Goal: Task Accomplishment & Management: Use online tool/utility

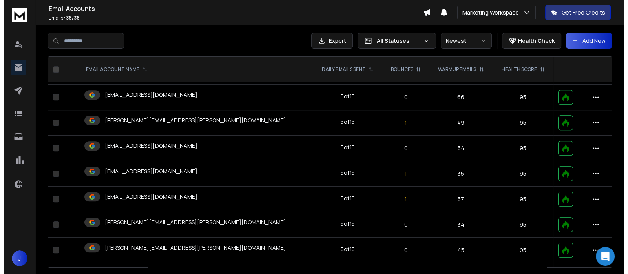
scroll to position [735, 0]
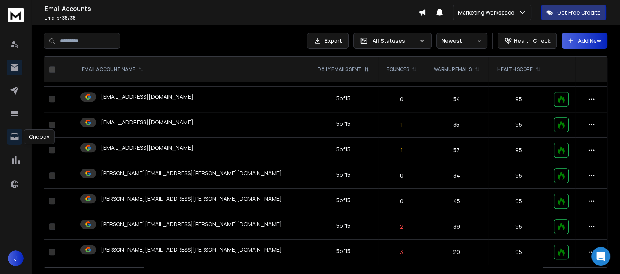
click at [13, 133] on icon at bounding box center [14, 136] width 8 height 7
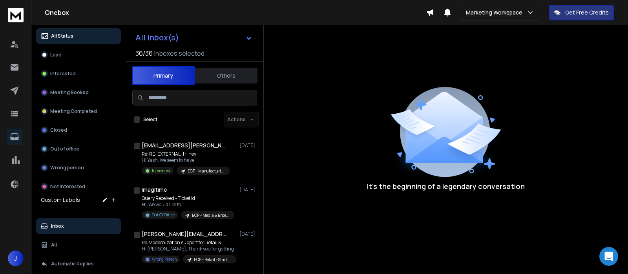
scroll to position [159, 0]
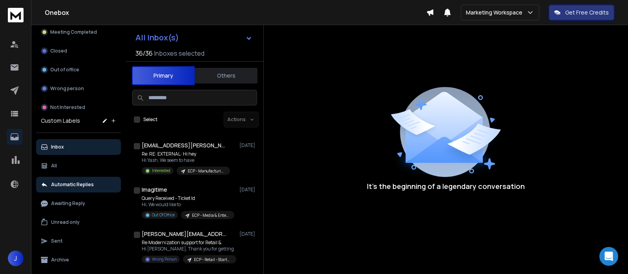
click at [65, 180] on div "Automatic Replies" at bounding box center [67, 184] width 53 height 9
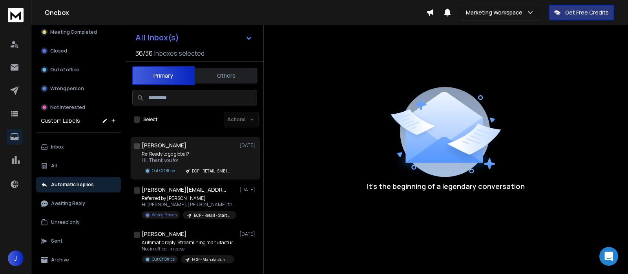
click at [188, 142] on div "[PERSON_NAME] [DATE]" at bounding box center [199, 146] width 115 height 8
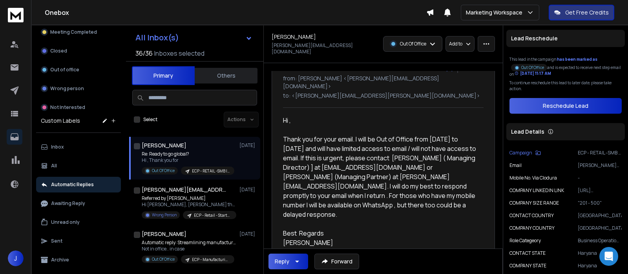
scroll to position [97, 0]
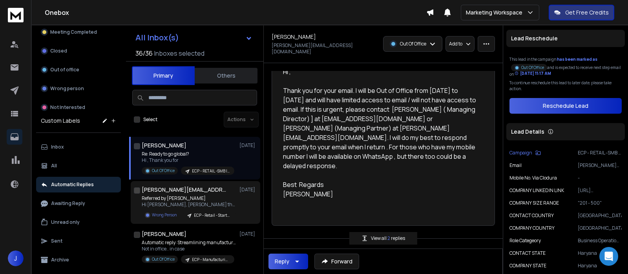
click at [171, 186] on h1 "[PERSON_NAME][EMAIL_ADDRESS][DOMAIN_NAME]" at bounding box center [185, 190] width 86 height 8
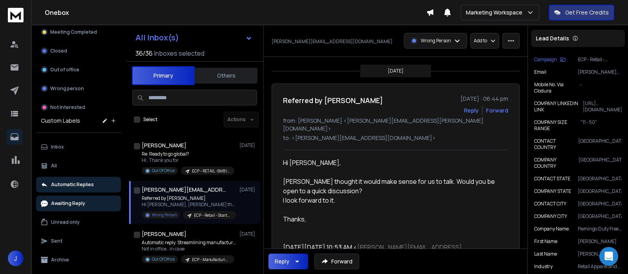
click at [93, 196] on button "Awaiting Reply" at bounding box center [78, 204] width 85 height 16
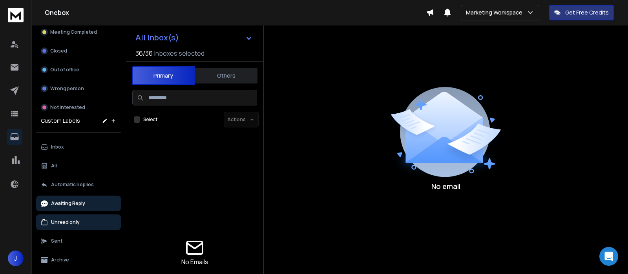
click at [87, 215] on button "Unread only" at bounding box center [78, 223] width 85 height 16
